Goal: Navigation & Orientation: Find specific page/section

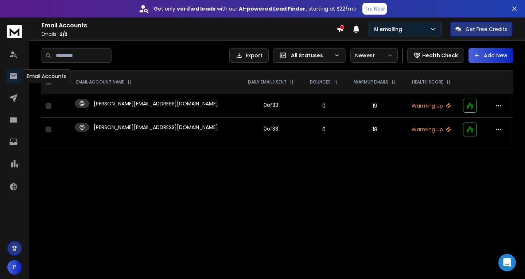
click at [399, 28] on p "Ai emailing" at bounding box center [389, 29] width 32 height 7
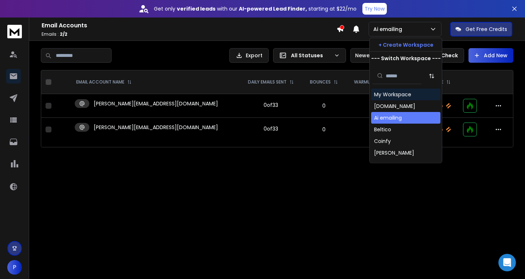
click at [389, 57] on p "--- Switch Workspace ---" at bounding box center [406, 58] width 70 height 7
click at [392, 91] on div "My Workspace" at bounding box center [392, 94] width 37 height 7
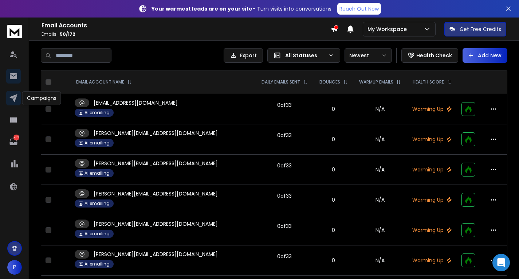
click at [14, 93] on link at bounding box center [13, 98] width 15 height 15
